Goal: Task Accomplishment & Management: Use online tool/utility

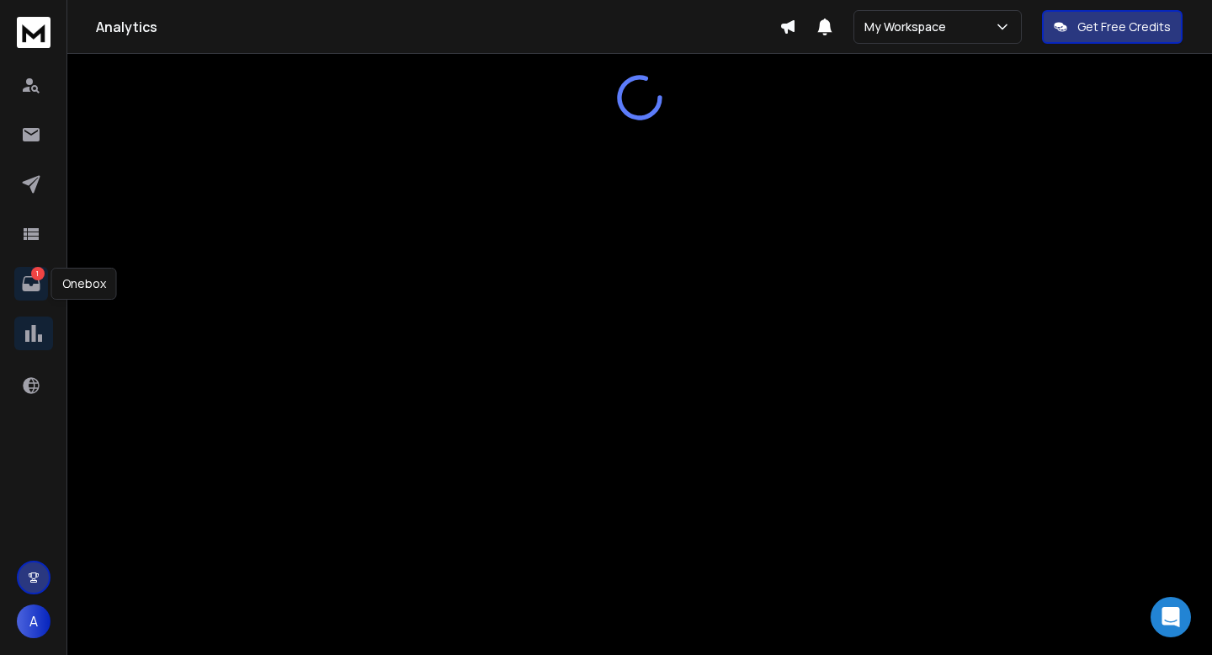
click at [24, 275] on icon at bounding box center [31, 283] width 20 height 20
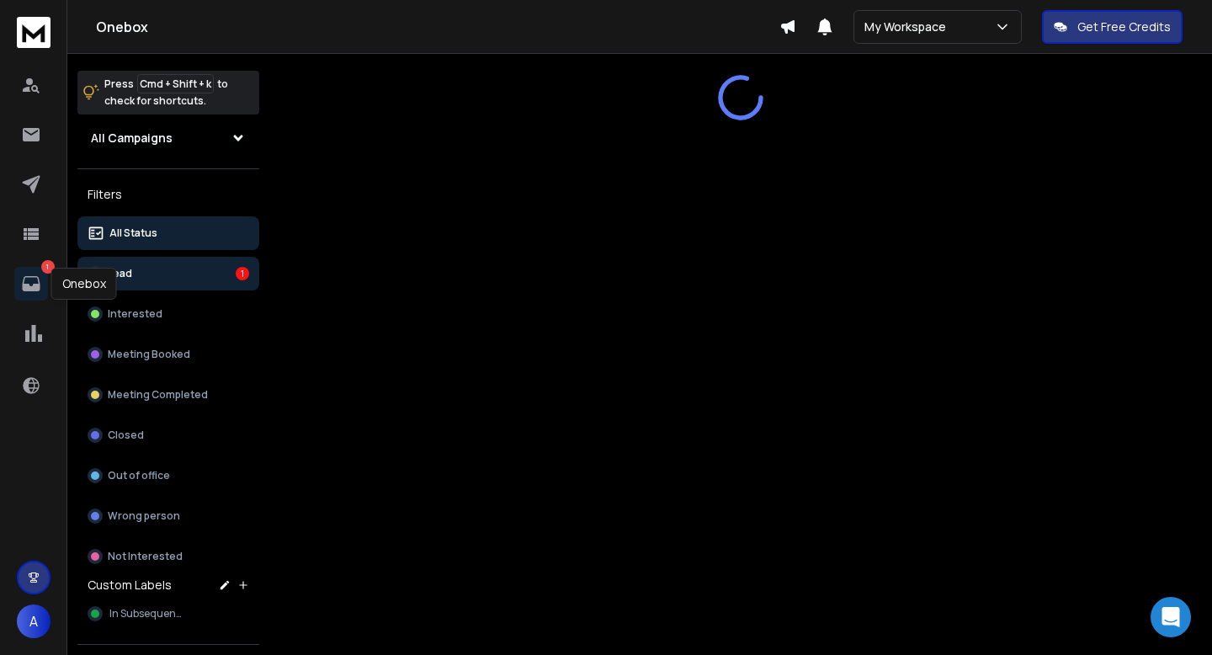
click at [145, 282] on button "Lead 1" at bounding box center [168, 274] width 182 height 34
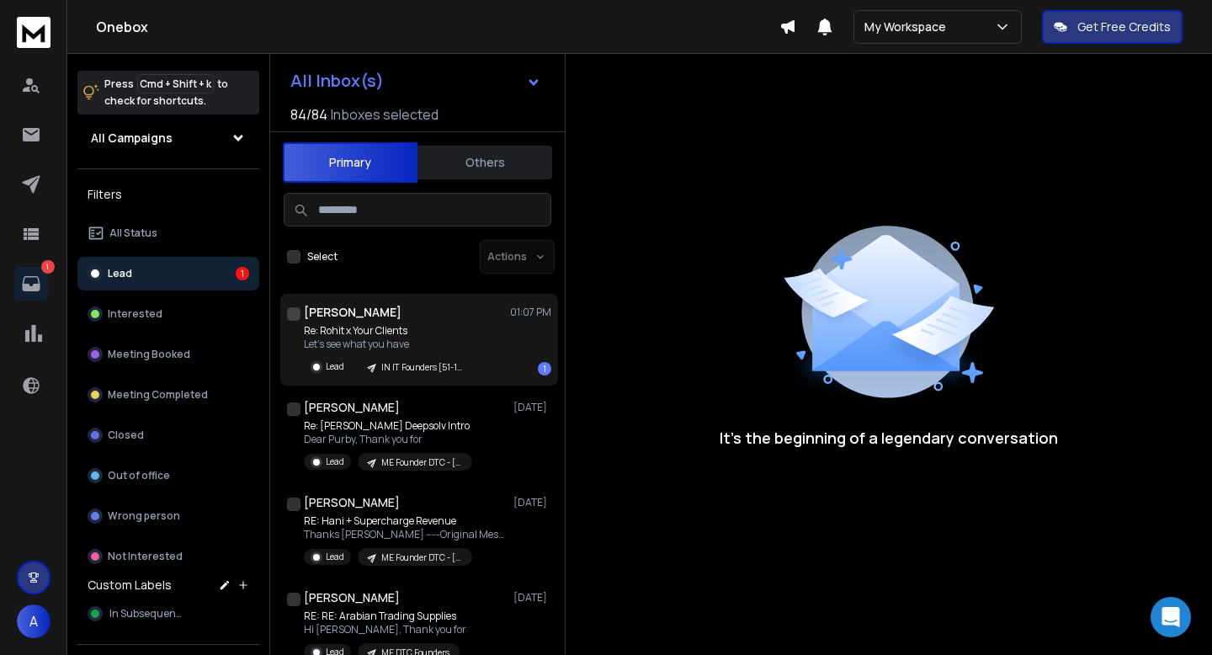
click at [371, 348] on p "Let's see what you have" at bounding box center [388, 343] width 168 height 13
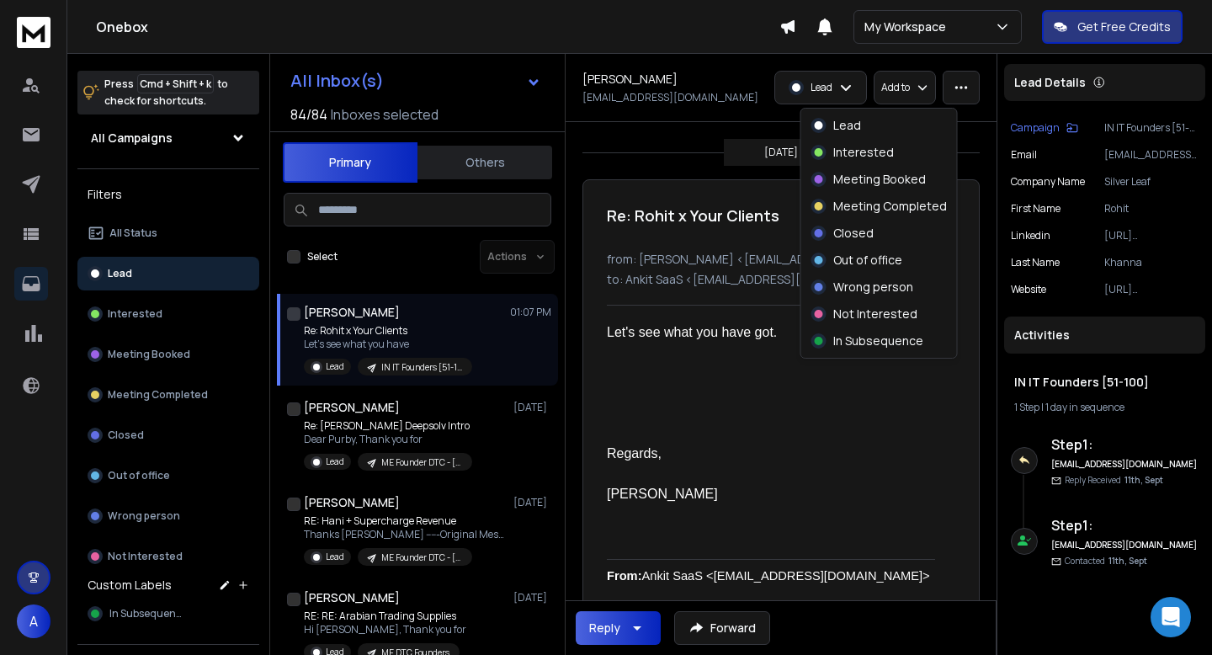
click at [856, 77] on div "Lead" at bounding box center [820, 88] width 91 height 32
click at [856, 157] on p "Interested" at bounding box center [863, 152] width 61 height 17
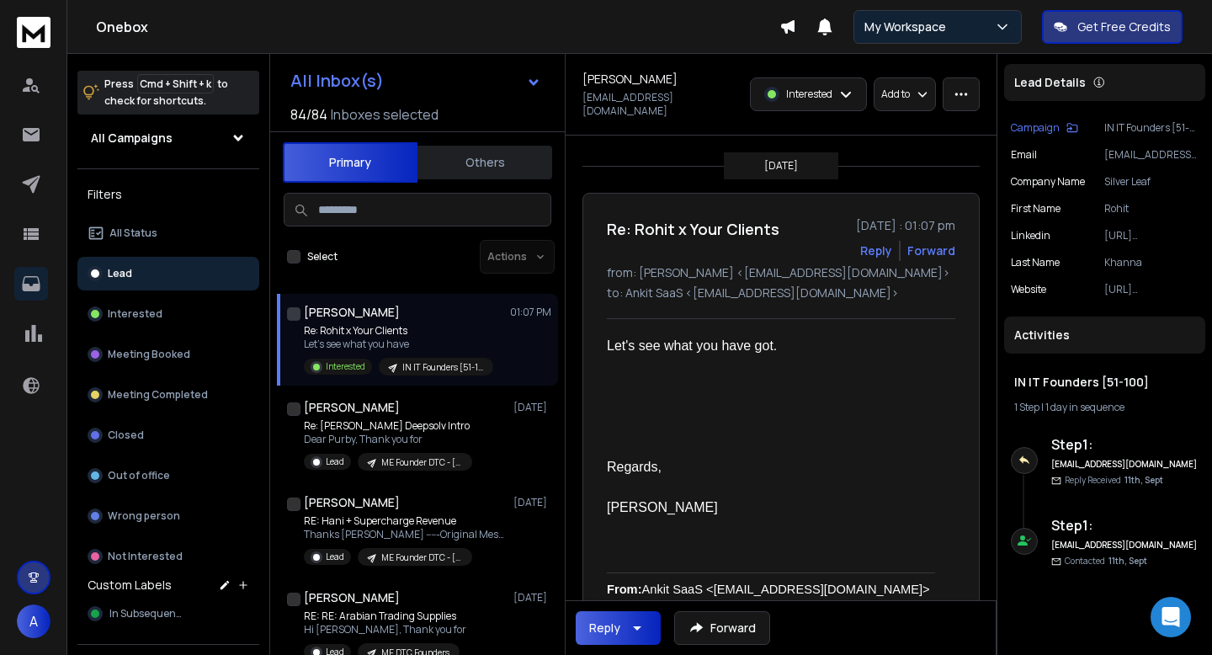
click at [918, 30] on p "My Workspace" at bounding box center [908, 27] width 88 height 17
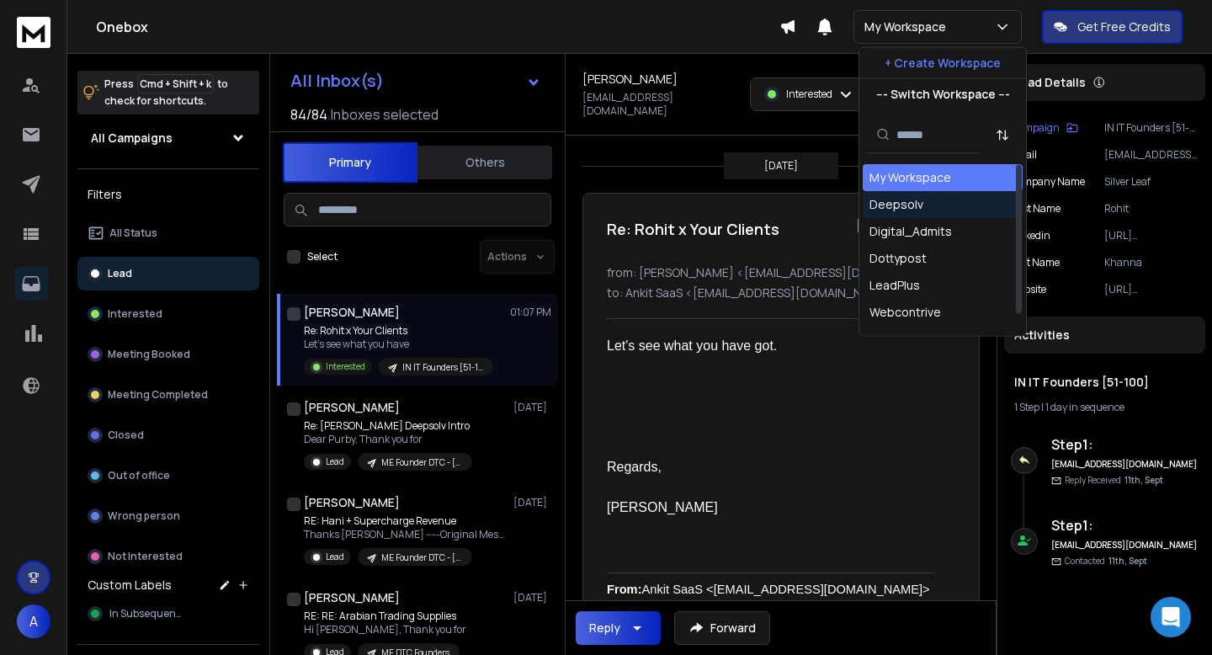
click at [926, 210] on div "Deepsolv" at bounding box center [942, 204] width 160 height 27
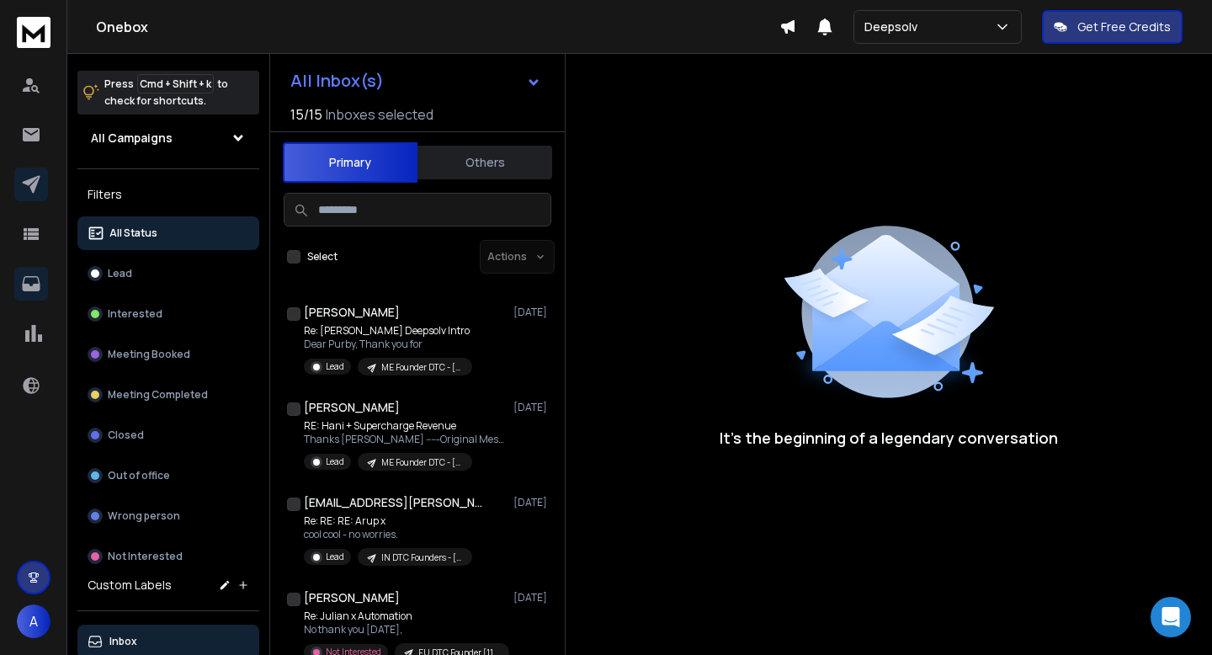
click at [44, 187] on link at bounding box center [31, 184] width 34 height 34
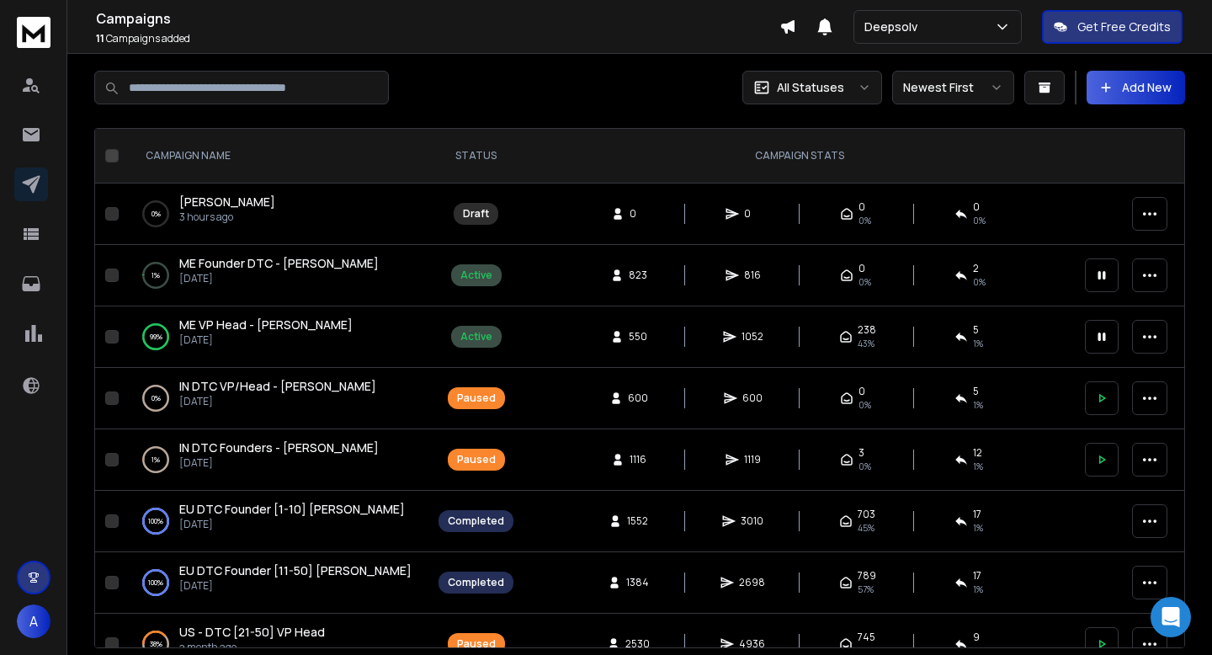
click at [193, 202] on span "Brandy" at bounding box center [227, 202] width 96 height 16
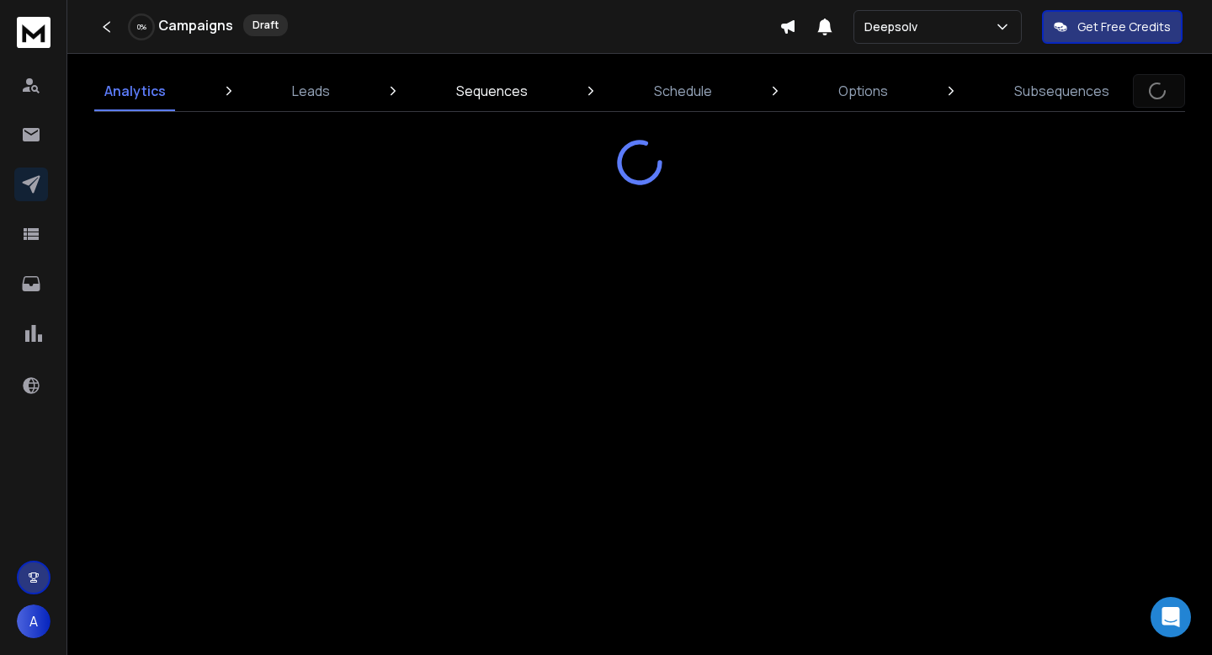
click at [508, 93] on p "Sequences" at bounding box center [492, 91] width 72 height 20
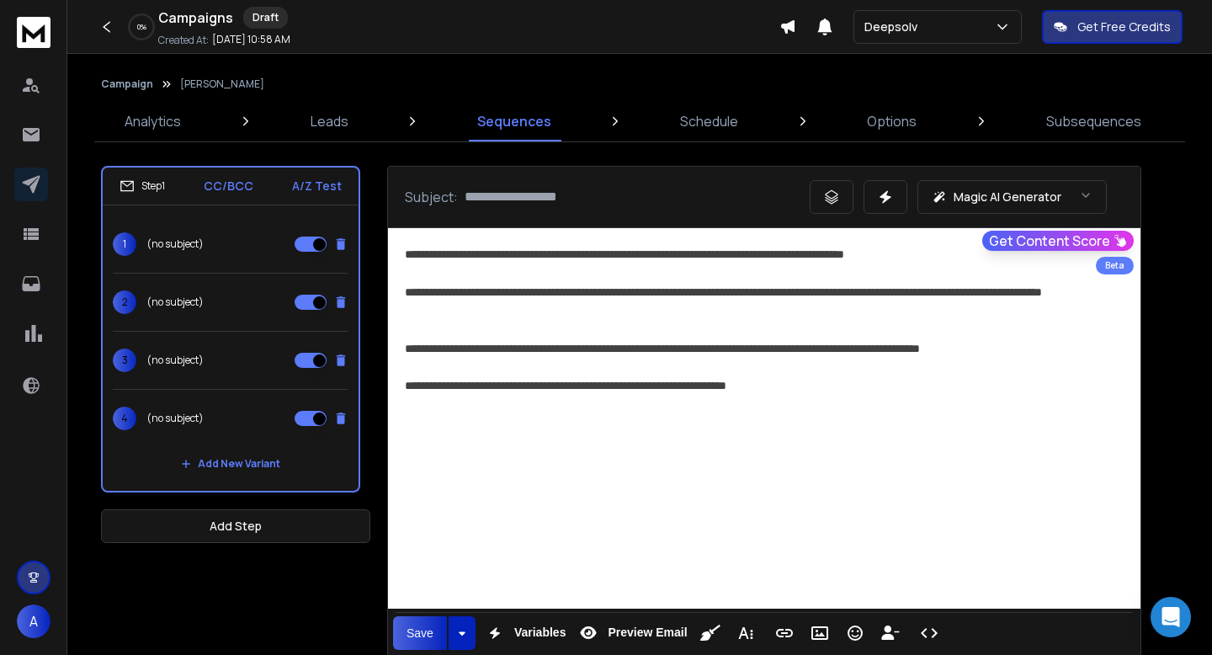
click at [204, 246] on p "(no subject)" at bounding box center [174, 243] width 57 height 13
click at [187, 303] on p "(no subject)" at bounding box center [174, 301] width 57 height 13
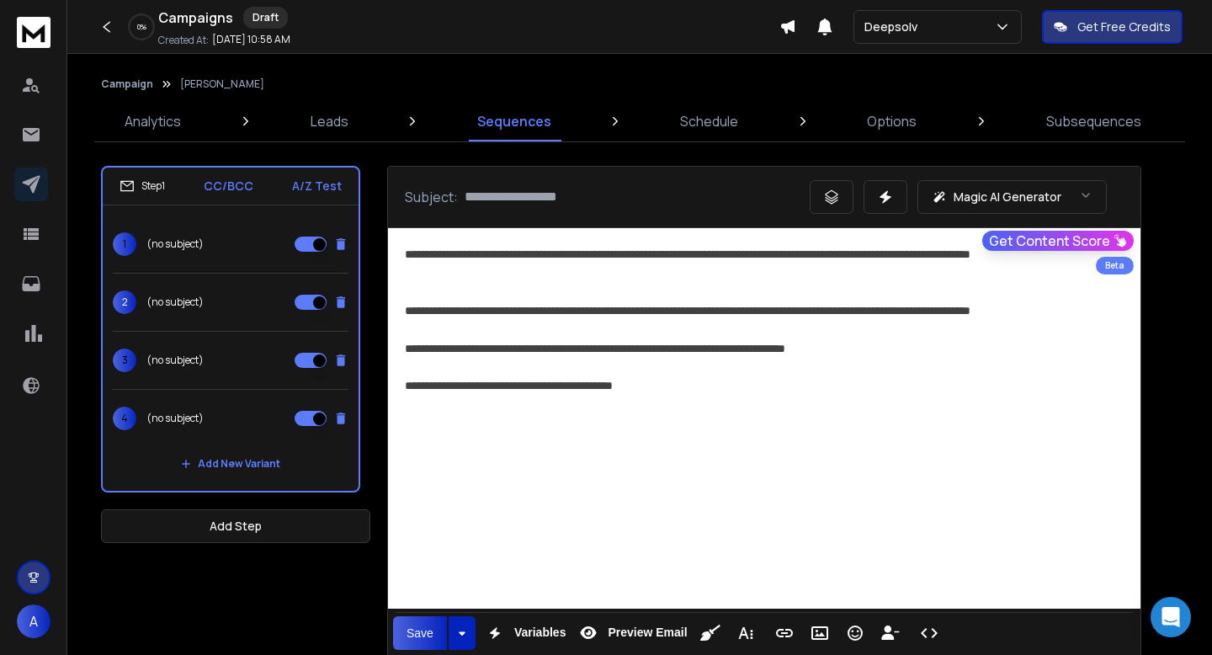
click at [167, 358] on p "(no subject)" at bounding box center [174, 359] width 57 height 13
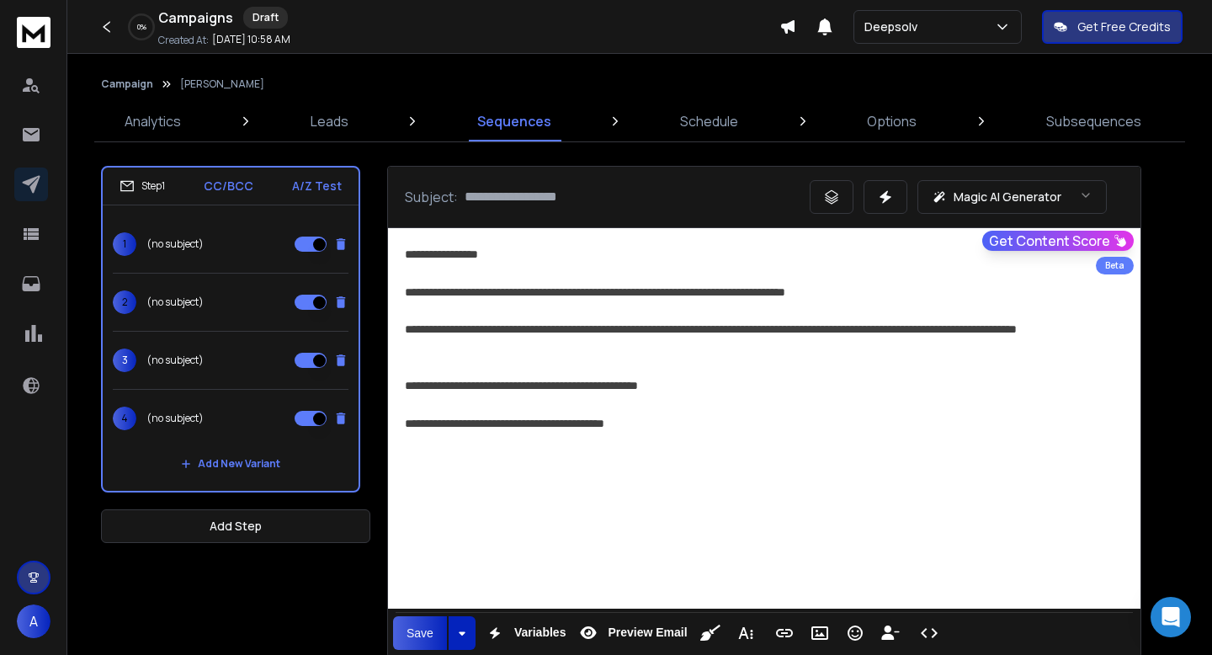
click at [167, 432] on div "4 (no subject)" at bounding box center [231, 418] width 236 height 57
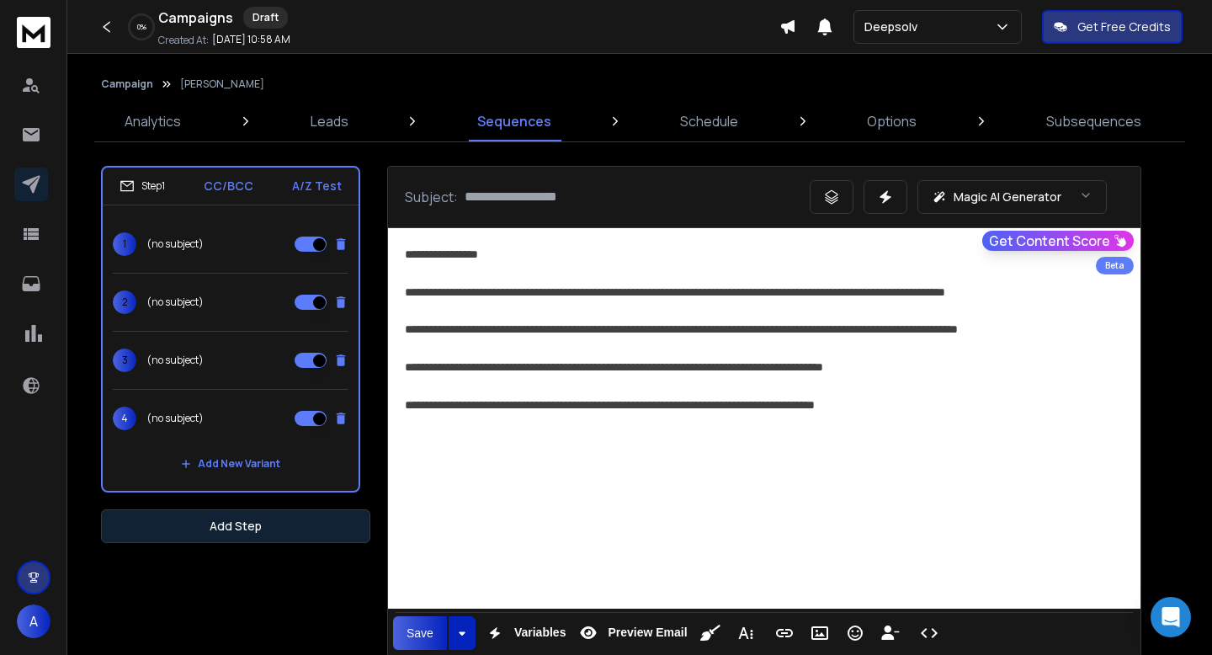
click at [225, 523] on button "Add Step" at bounding box center [235, 526] width 269 height 34
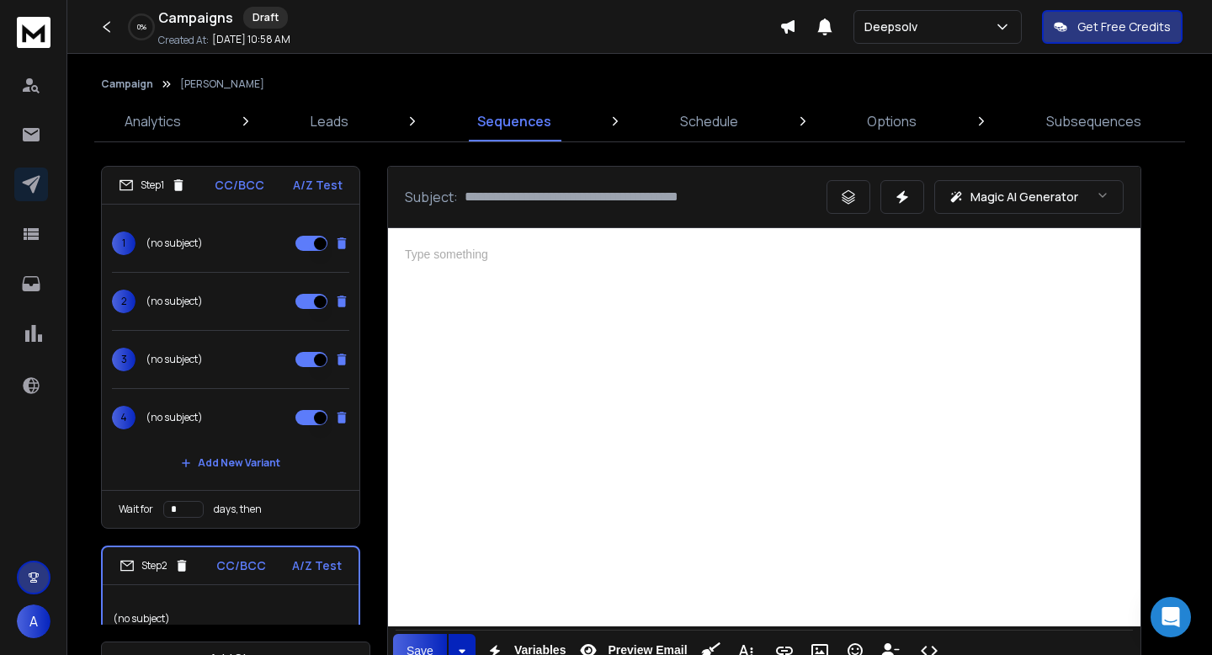
click at [186, 512] on input "*" at bounding box center [183, 509] width 40 height 17
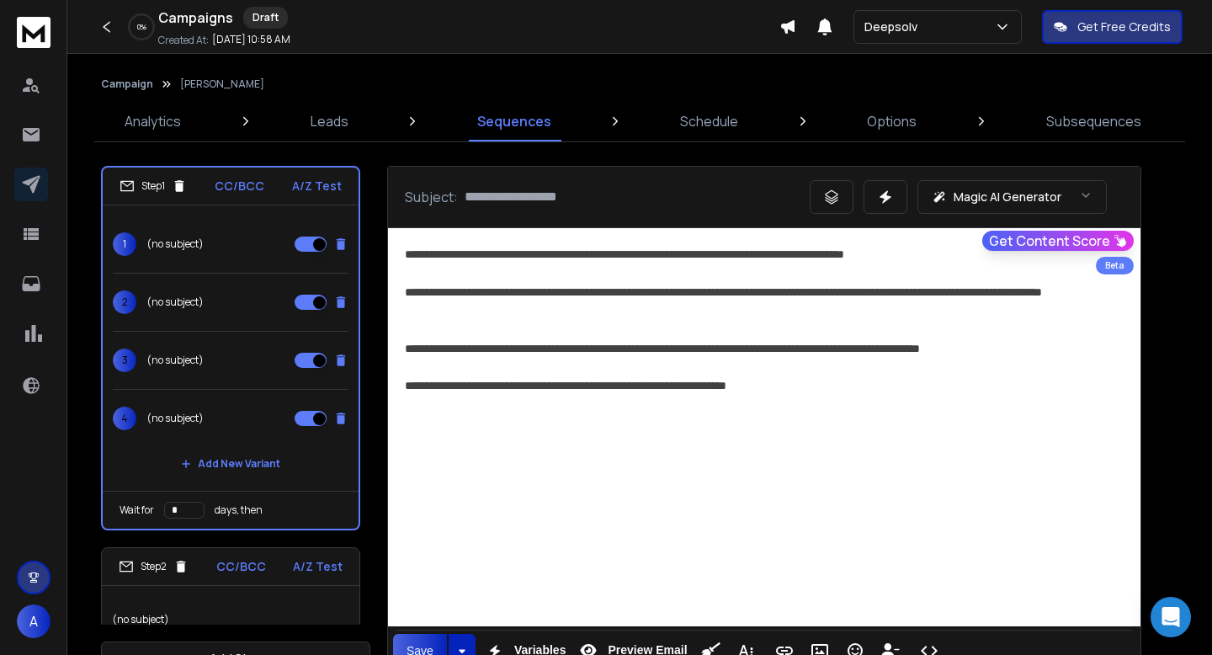
scroll to position [63, 0]
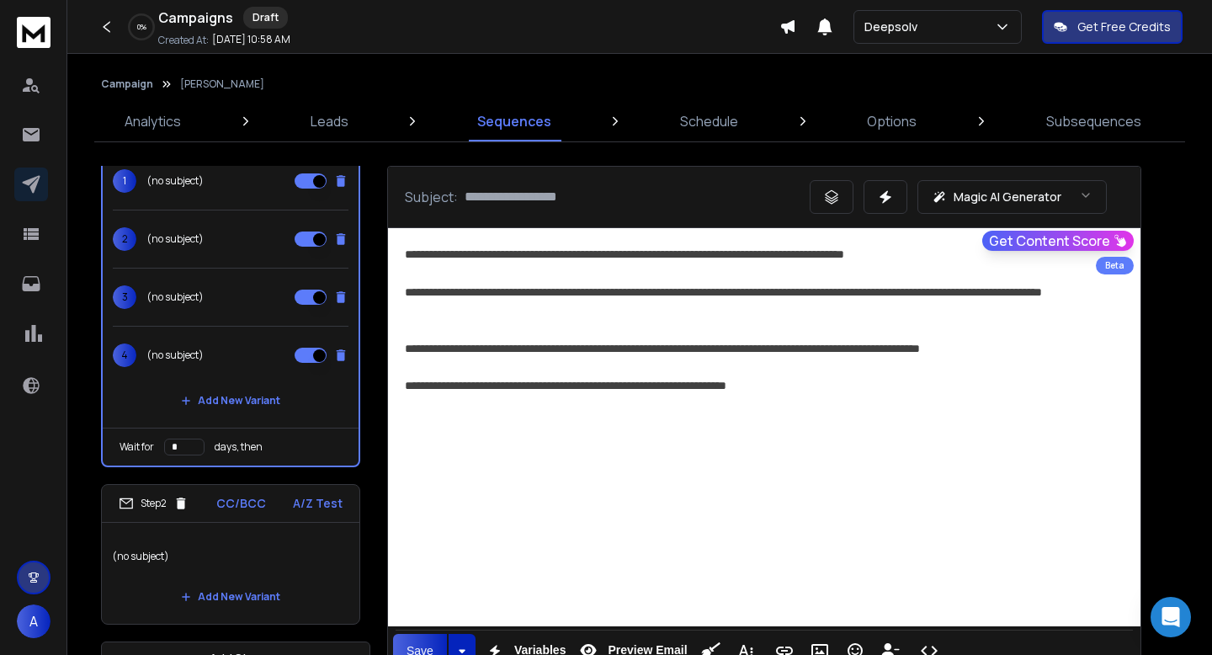
click at [167, 564] on p "(no subject)" at bounding box center [230, 556] width 237 height 47
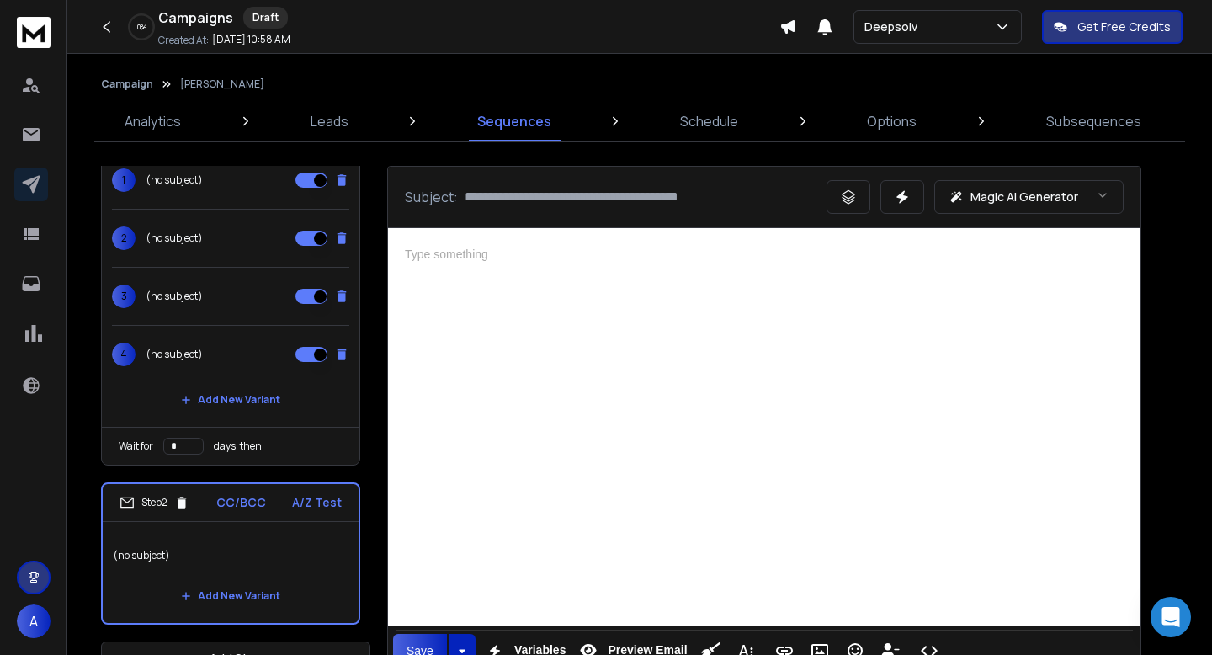
type input "*"
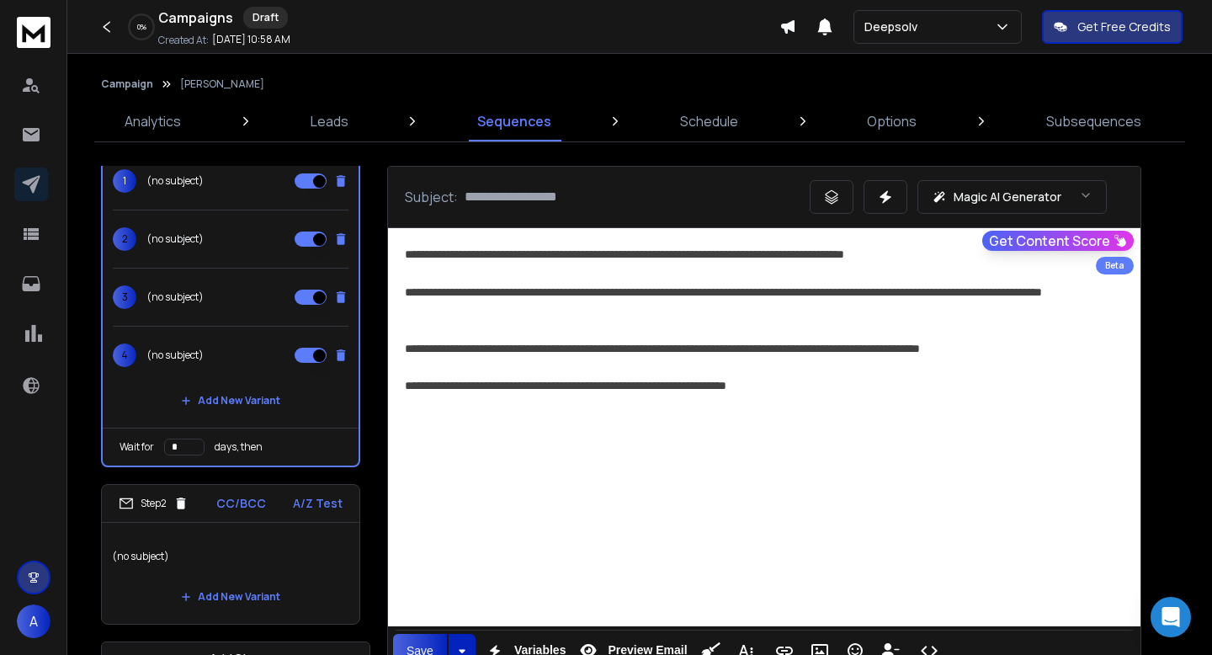
click at [179, 565] on p "(no subject)" at bounding box center [230, 556] width 237 height 47
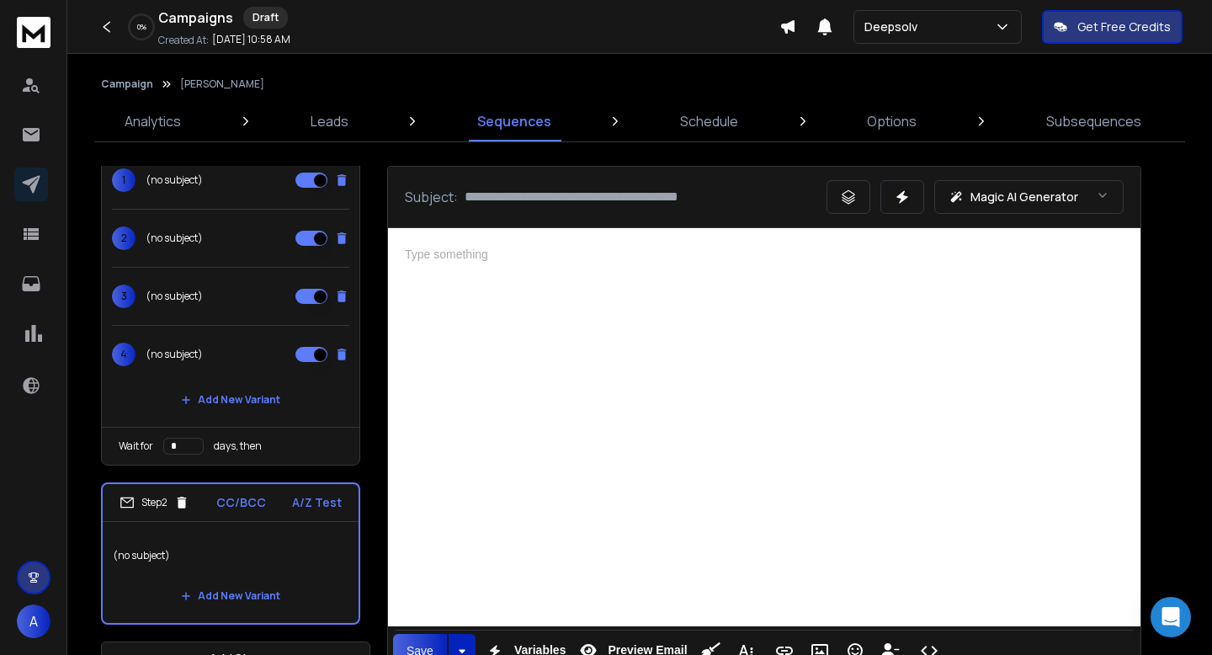
click at [498, 352] on div at bounding box center [764, 424] width 752 height 393
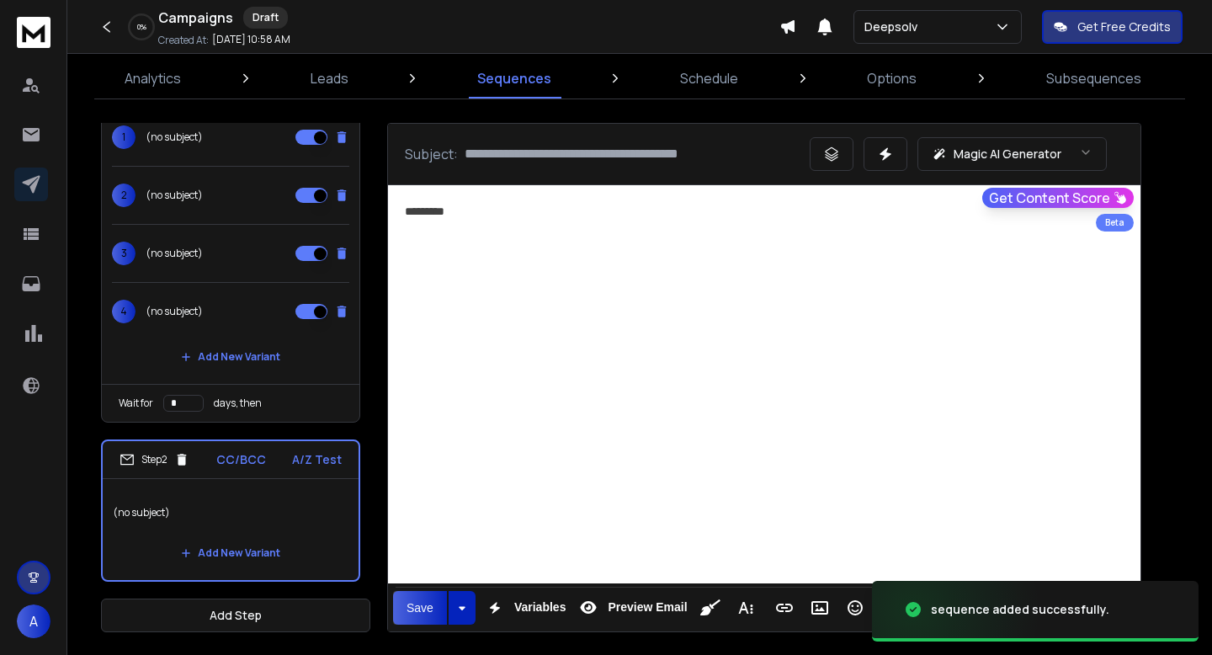
scroll to position [0, 0]
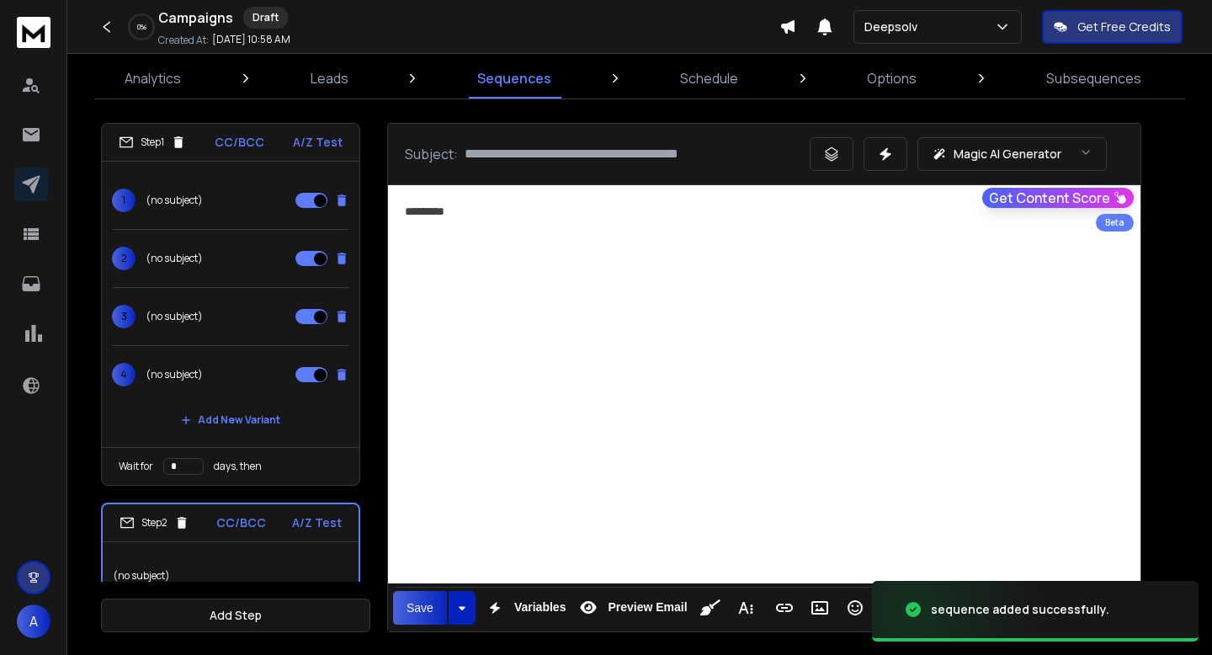
click at [222, 205] on div "1 (no subject)" at bounding box center [230, 201] width 237 height 58
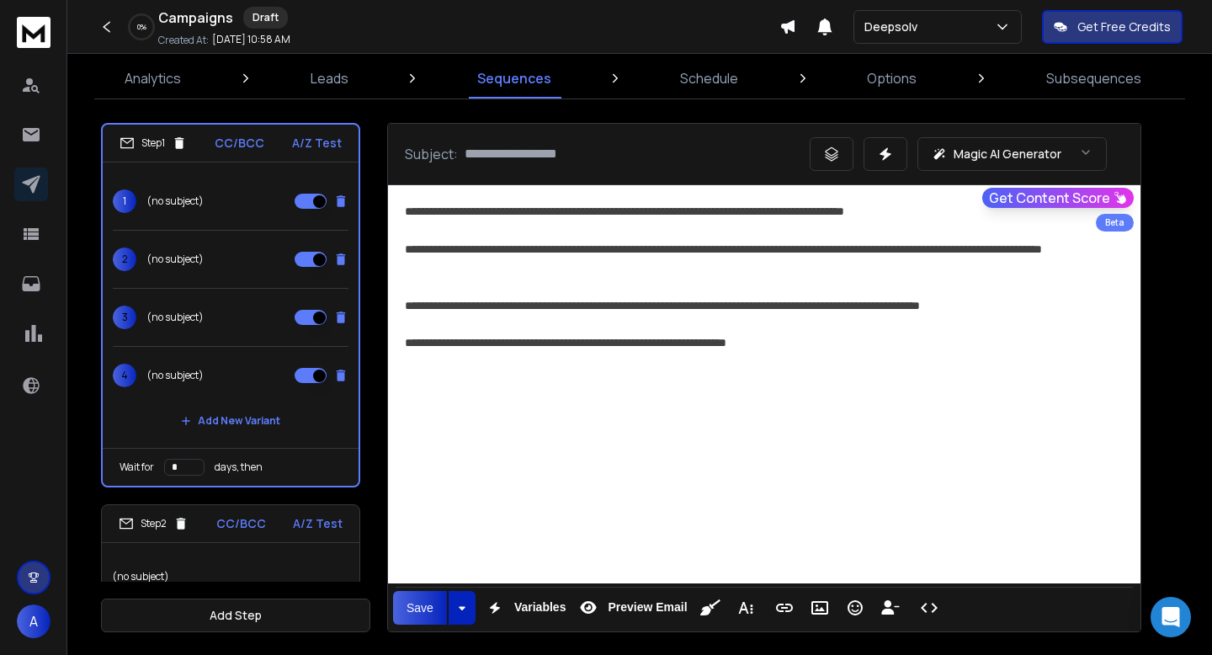
click at [219, 263] on div "2 (no subject)" at bounding box center [231, 260] width 236 height 58
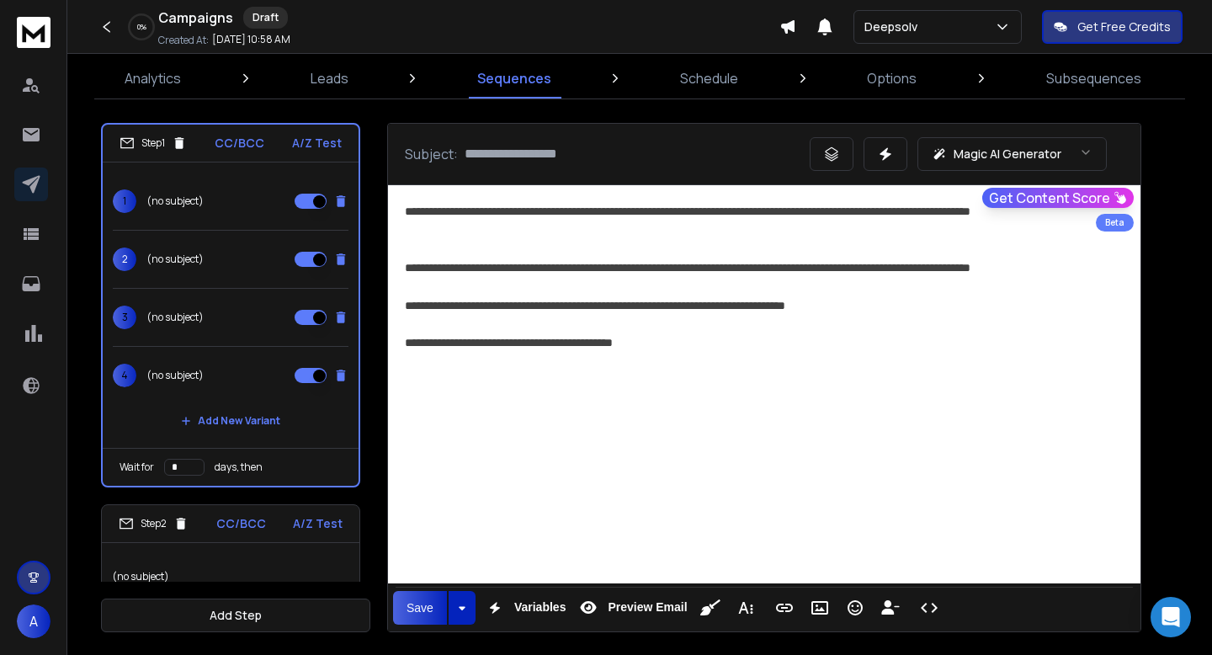
click at [191, 324] on div "3 (no subject)" at bounding box center [158, 317] width 91 height 24
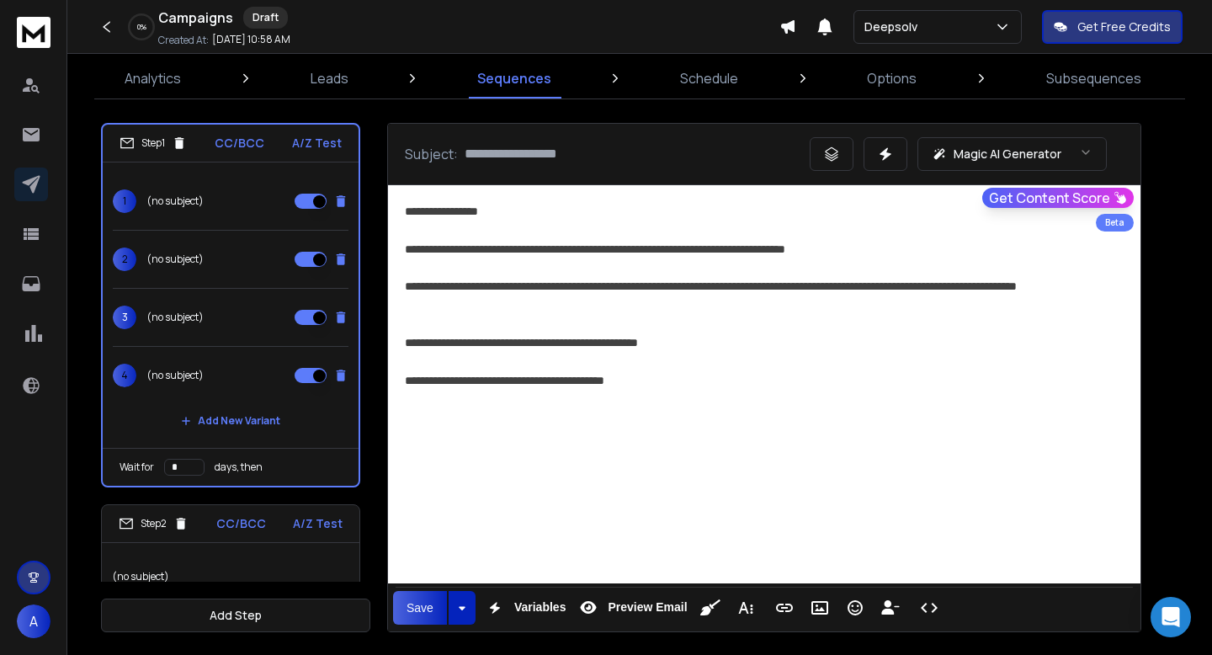
click at [167, 383] on div "4 (no subject)" at bounding box center [158, 375] width 91 height 24
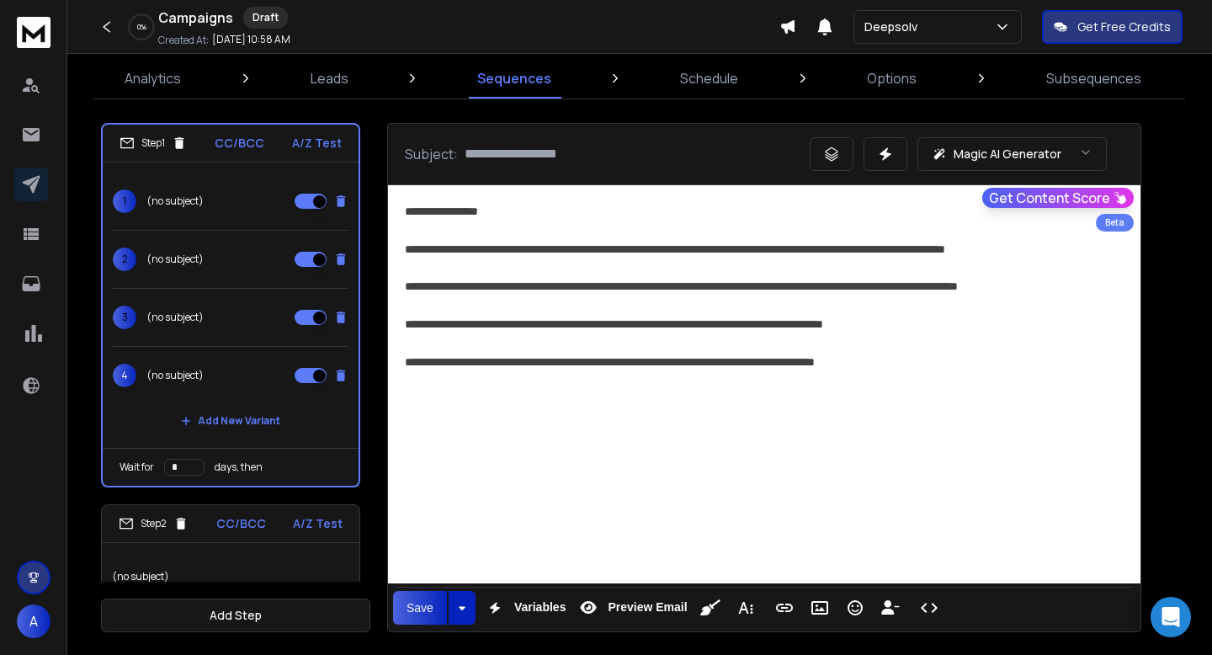
click at [204, 209] on div "1 (no subject)" at bounding box center [231, 201] width 236 height 58
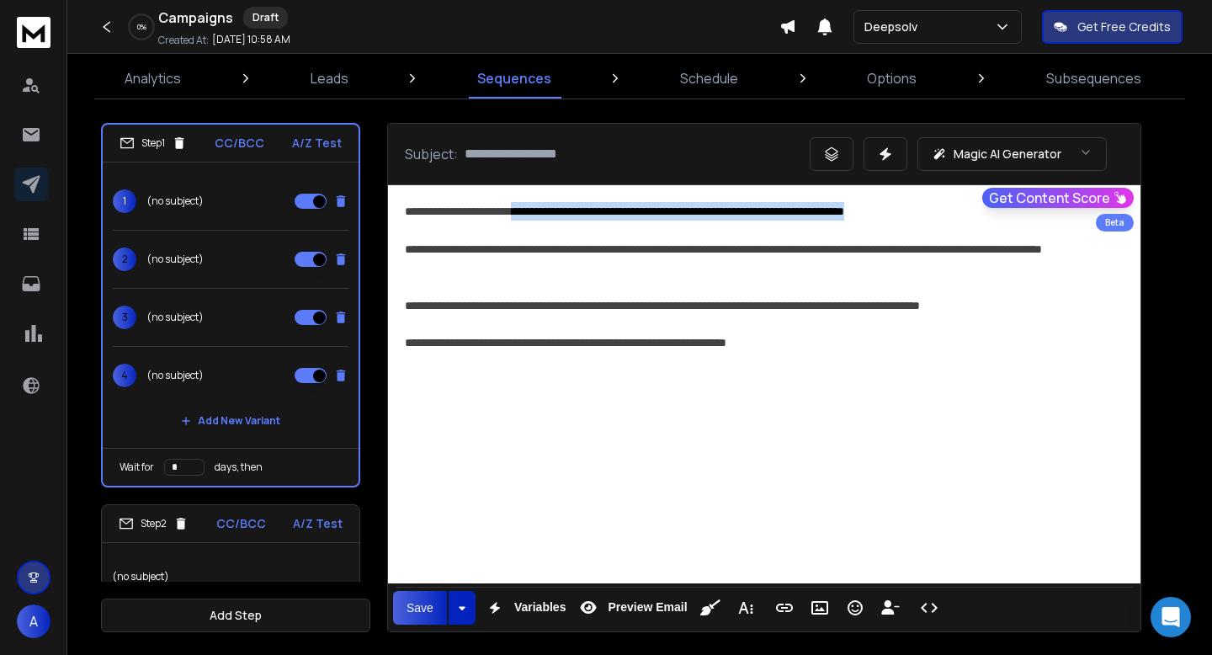
drag, startPoint x: 982, startPoint y: 207, endPoint x: 530, endPoint y: 212, distance: 451.9
click at [530, 212] on div "**********" at bounding box center [764, 211] width 719 height 19
click at [505, 233] on div at bounding box center [764, 229] width 719 height 19
click at [199, 270] on div "2 (no subject)" at bounding box center [158, 259] width 91 height 24
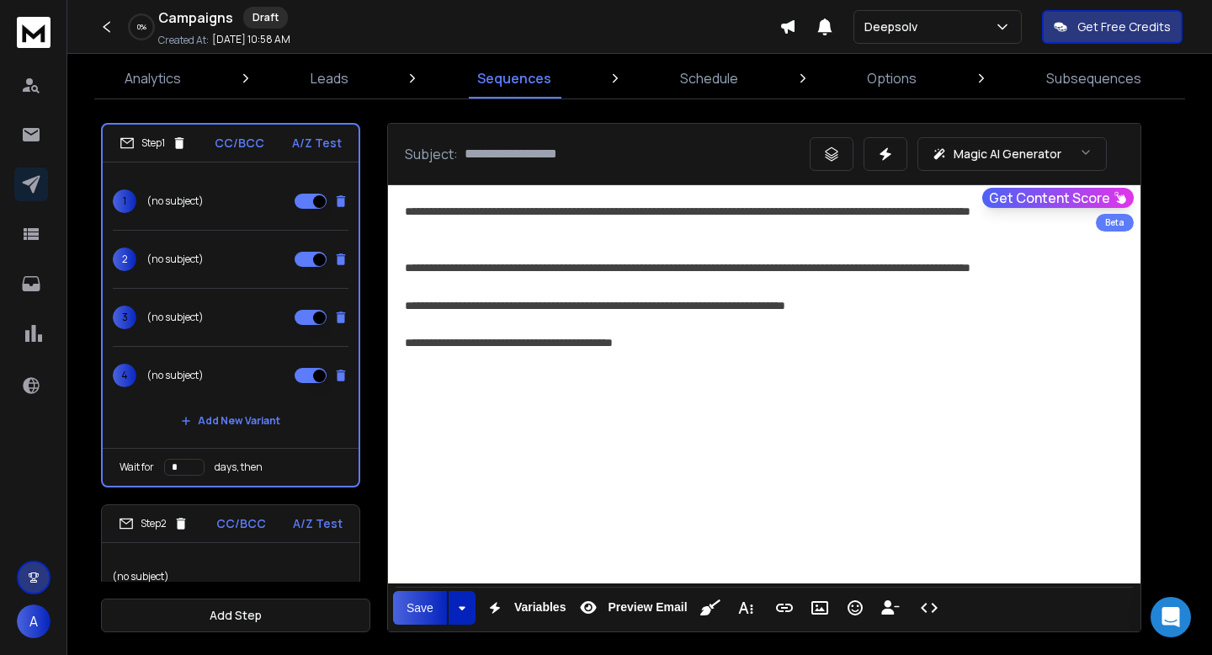
click at [175, 330] on div "3 (no subject)" at bounding box center [231, 318] width 236 height 58
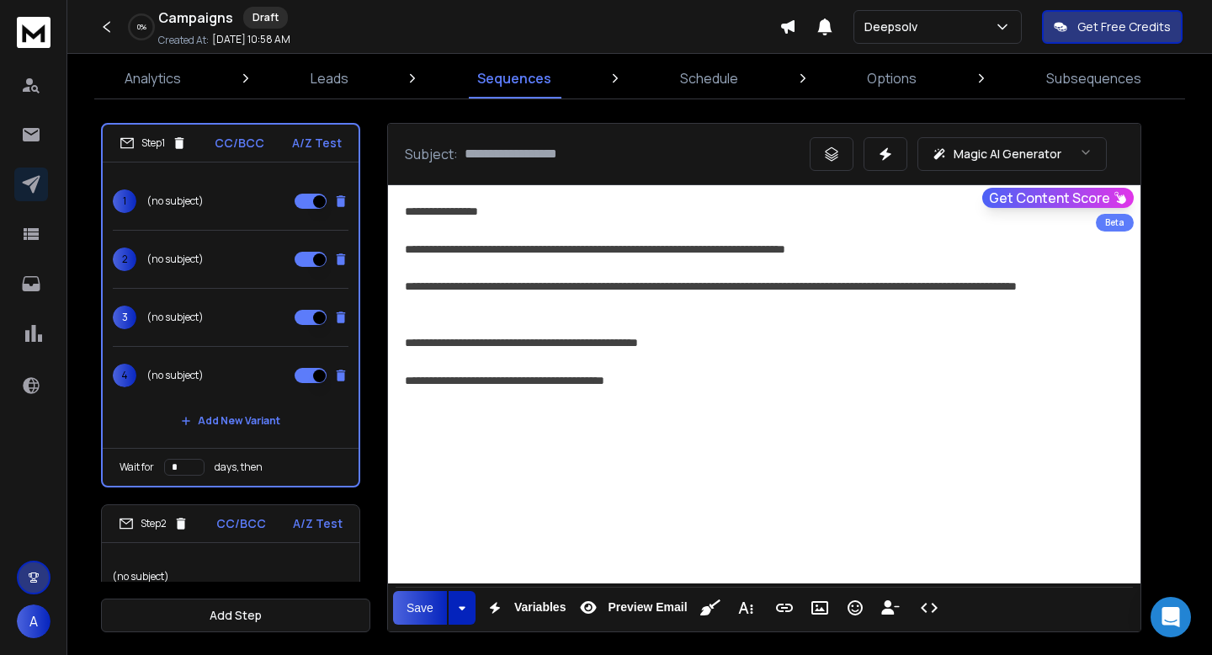
click at [666, 268] on div at bounding box center [764, 267] width 719 height 19
click at [526, 213] on div "**********" at bounding box center [764, 211] width 719 height 19
click at [523, 328] on div at bounding box center [764, 324] width 719 height 19
click at [818, 615] on icon "button" at bounding box center [819, 607] width 20 height 20
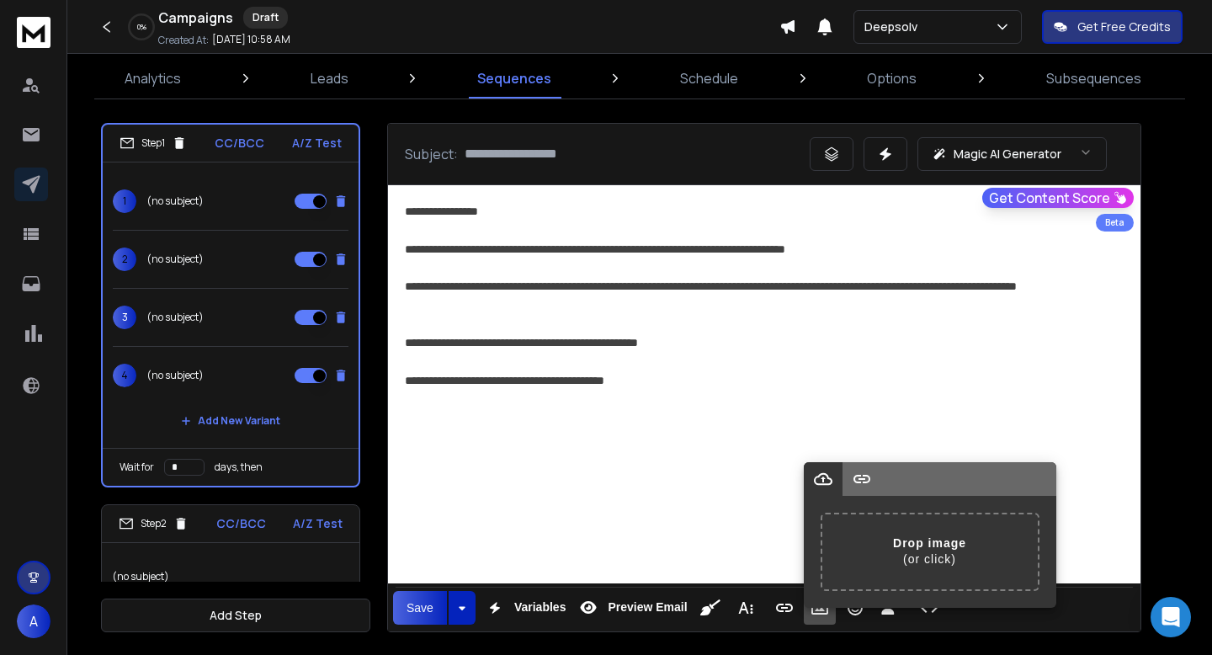
click at [573, 399] on div "**********" at bounding box center [764, 381] width 752 height 393
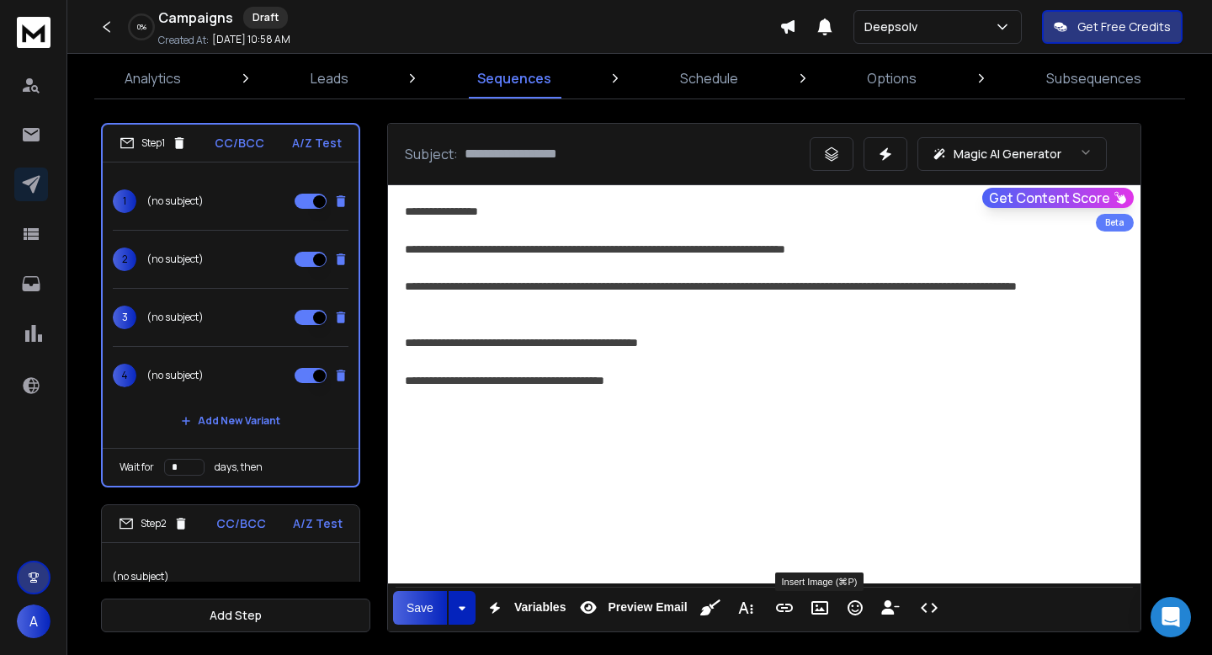
click at [814, 597] on icon "button" at bounding box center [819, 607] width 20 height 20
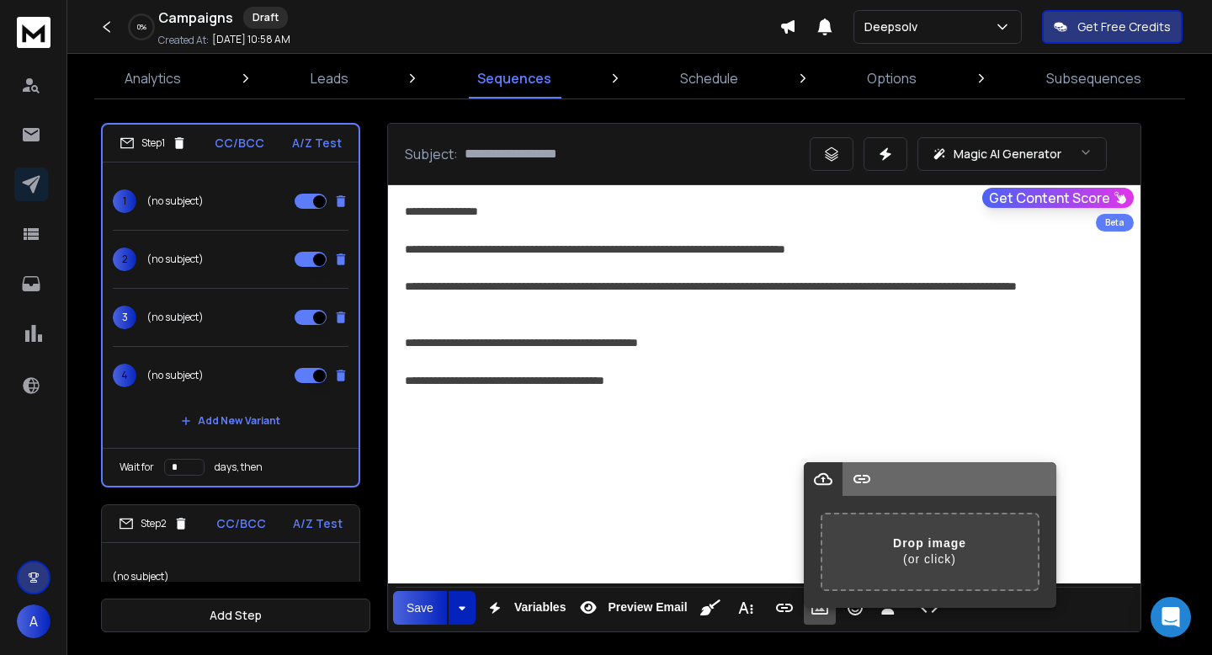
click at [872, 541] on input "file" at bounding box center [498, 551] width 1077 height 75
type input "**********"
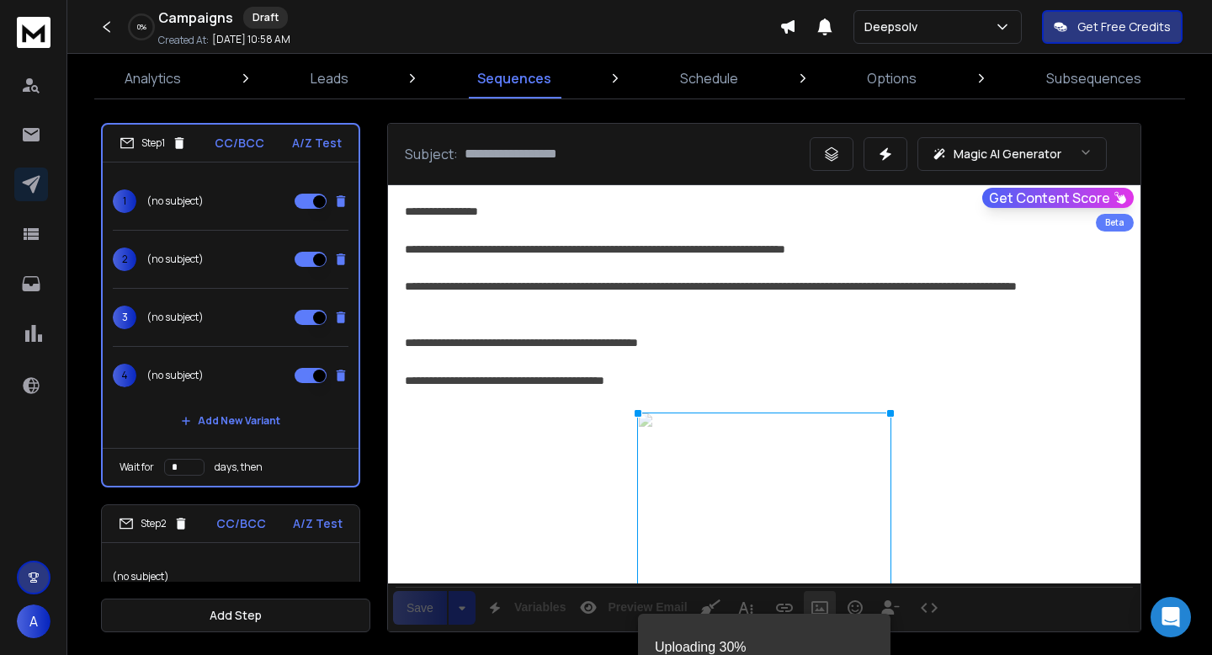
scroll to position [48, 0]
click at [974, 427] on div at bounding box center [764, 419] width 719 height 13
click at [793, 427] on img at bounding box center [764, 419] width 252 height 13
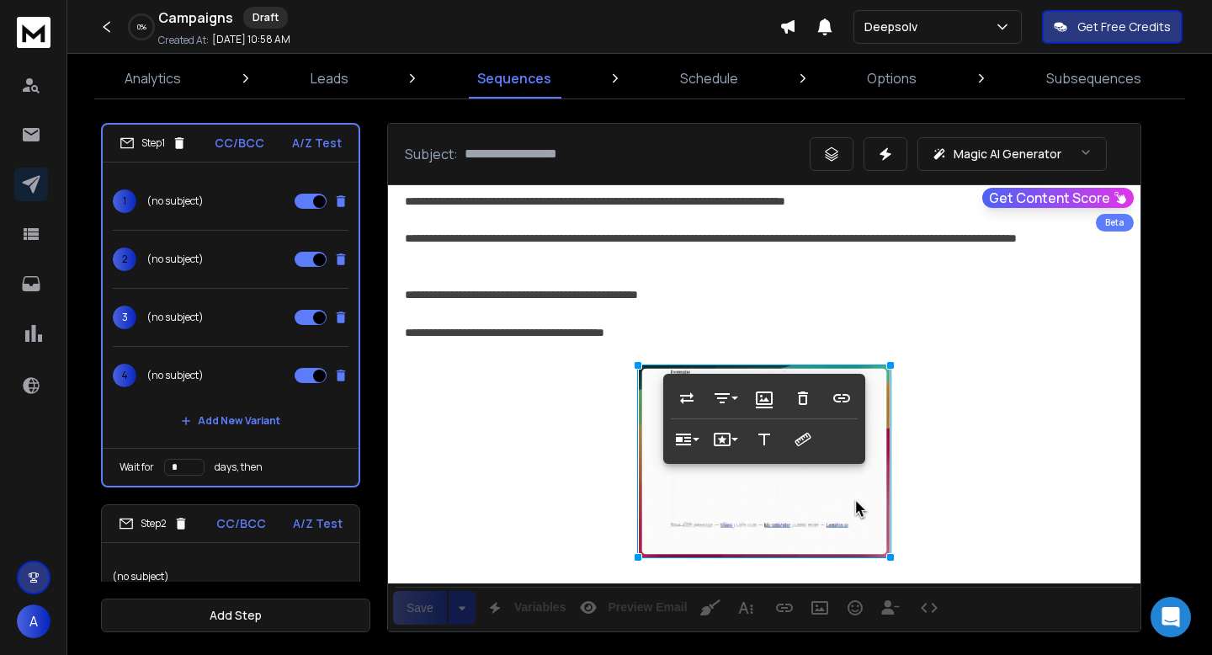
click at [941, 452] on div at bounding box center [764, 461] width 719 height 192
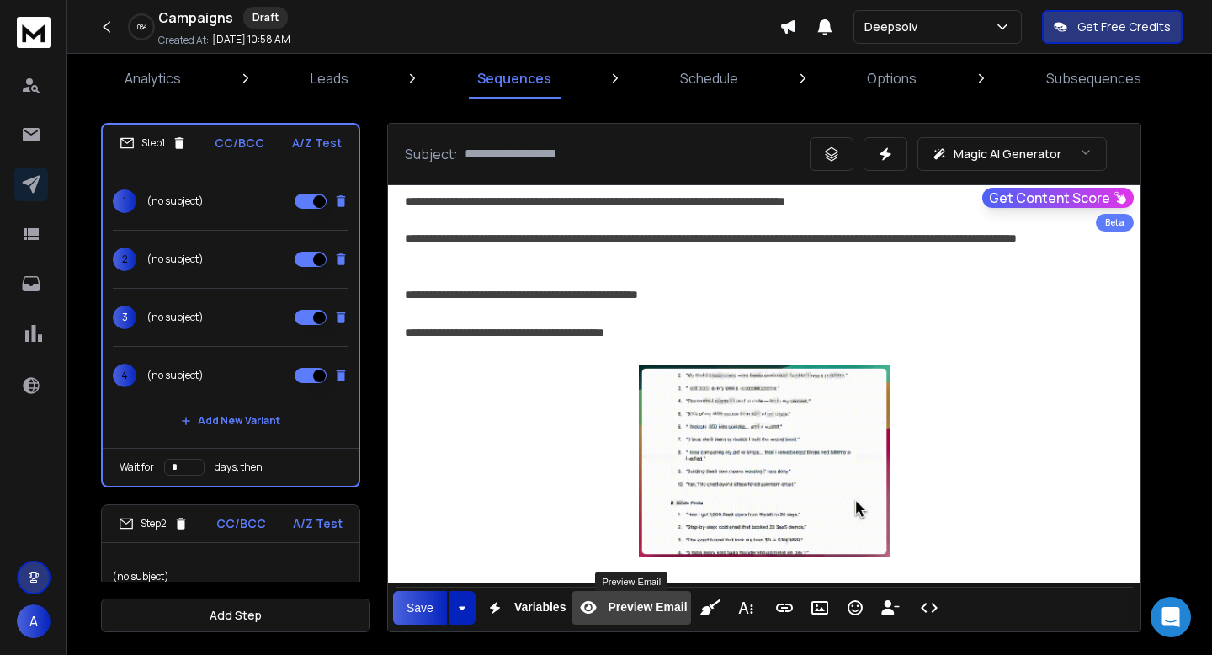
click at [647, 613] on span "Preview Email" at bounding box center [647, 607] width 86 height 14
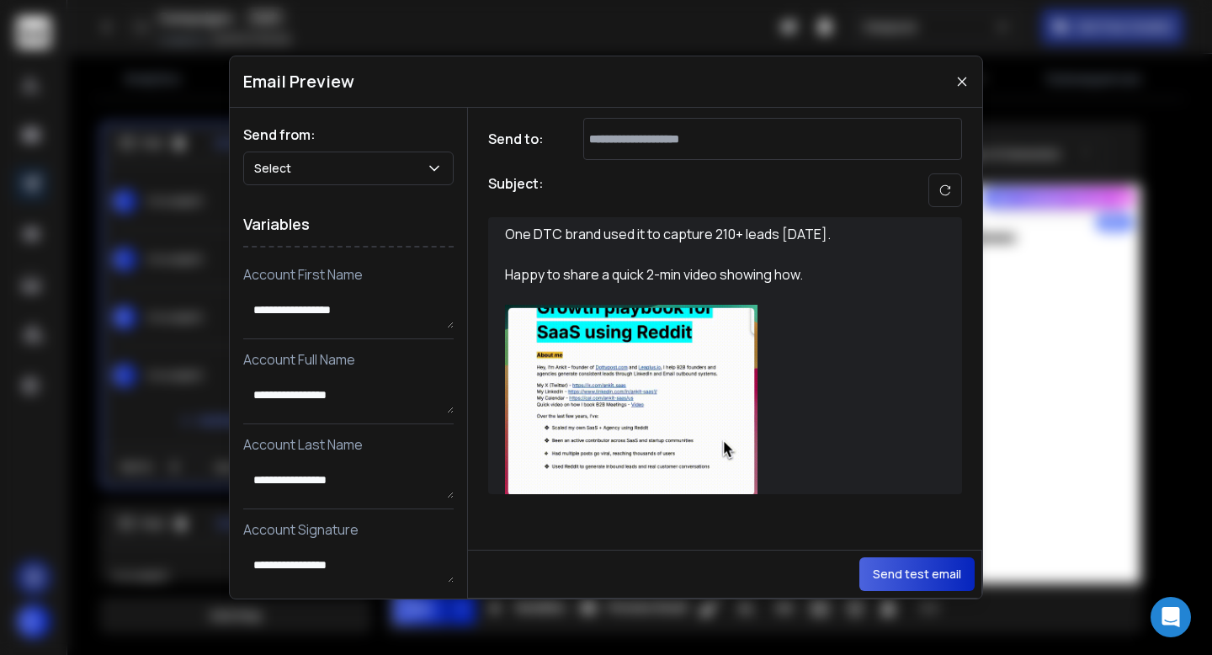
scroll to position [195, 0]
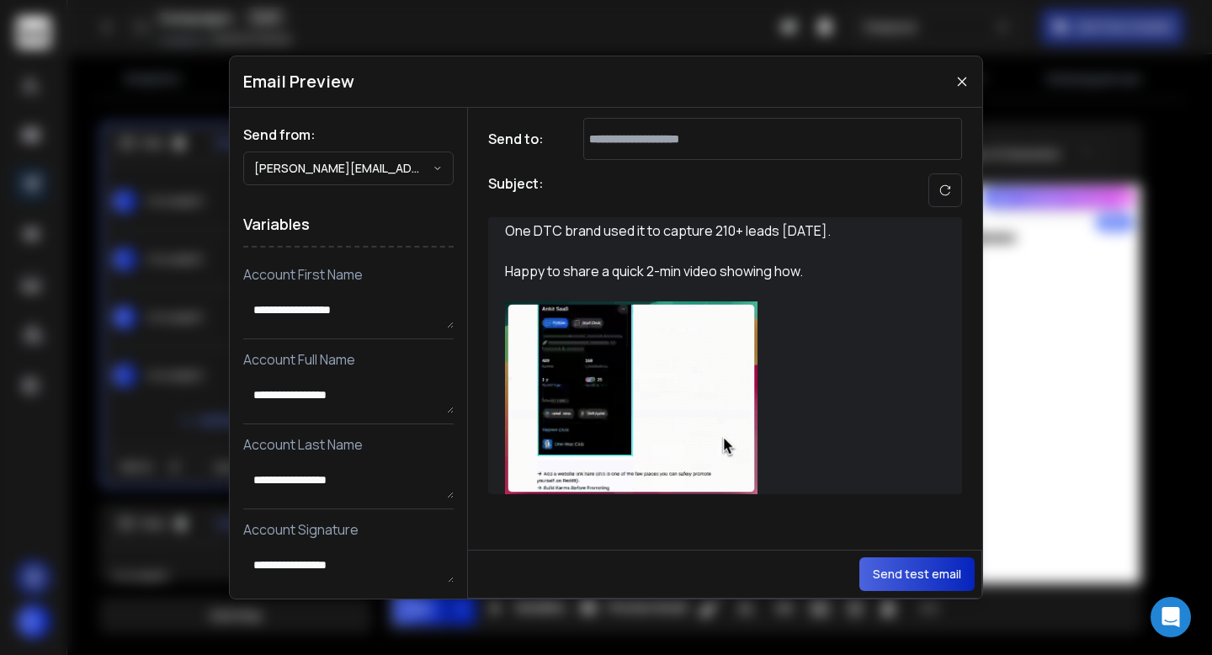
click at [958, 75] on icon at bounding box center [961, 81] width 13 height 13
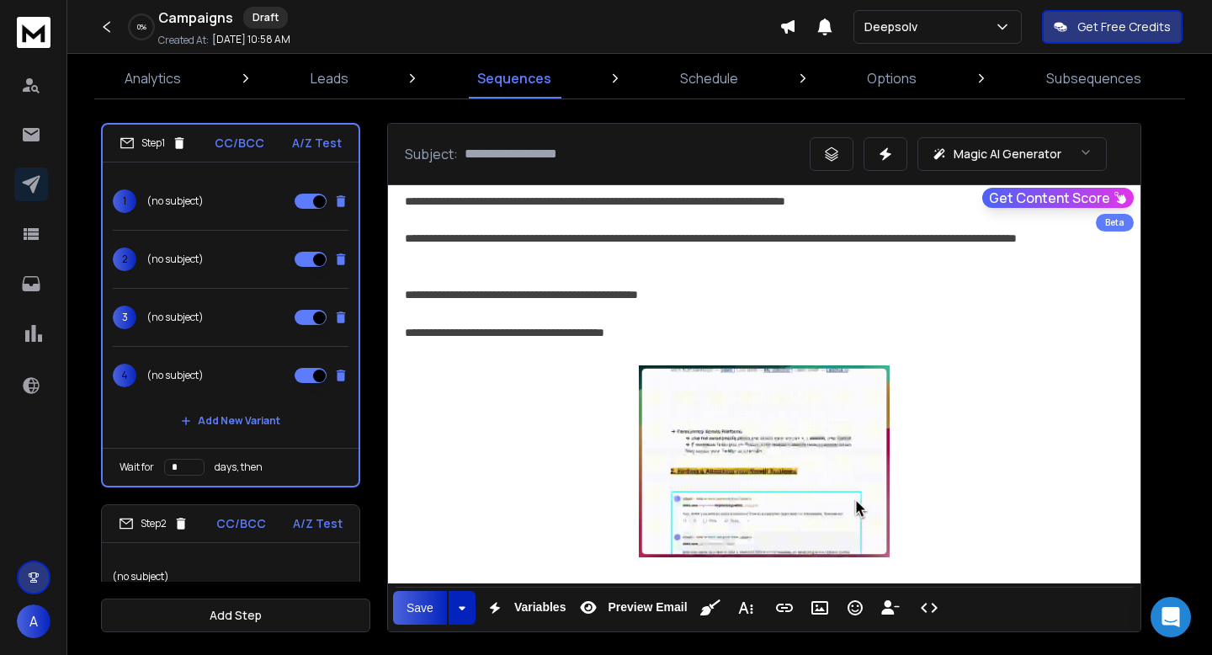
click at [760, 422] on img at bounding box center [764, 461] width 252 height 192
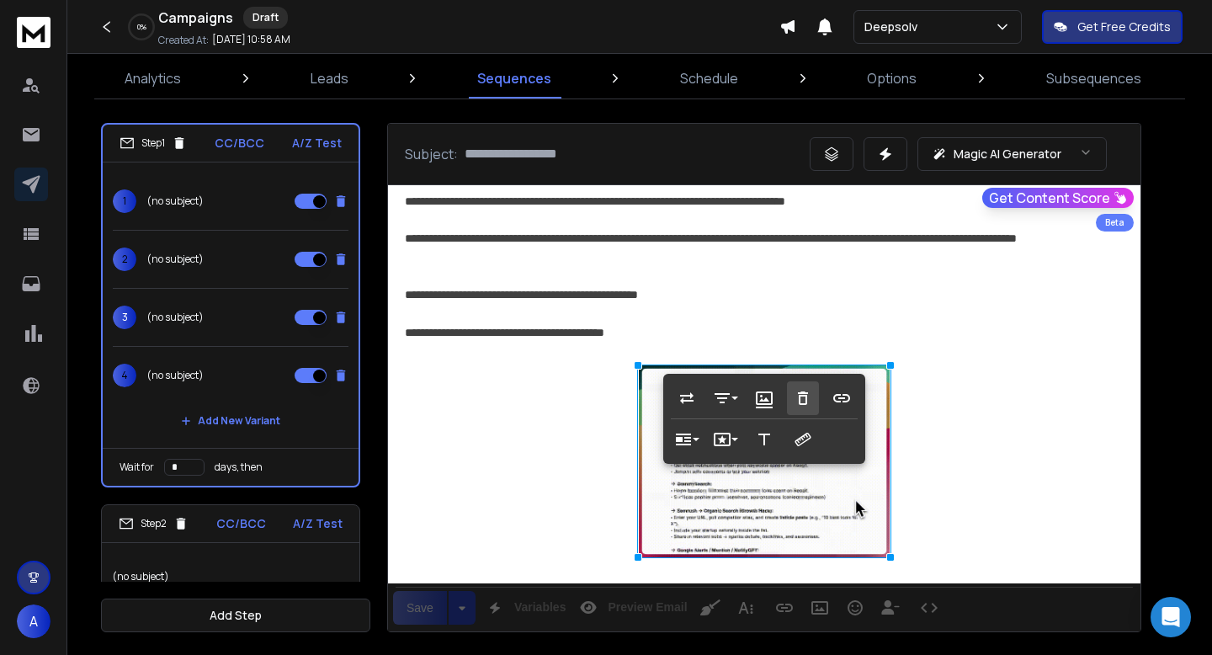
click at [802, 395] on icon "button" at bounding box center [803, 397] width 10 height 13
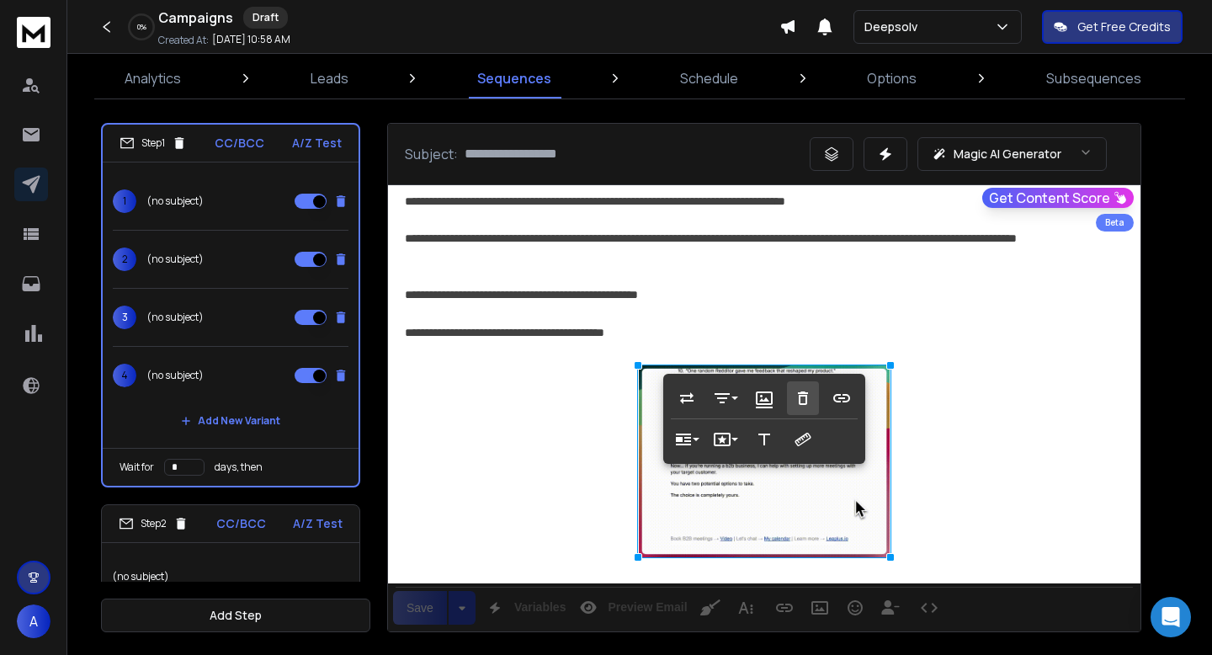
scroll to position [0, 0]
